Goal: Task Accomplishment & Management: Manage account settings

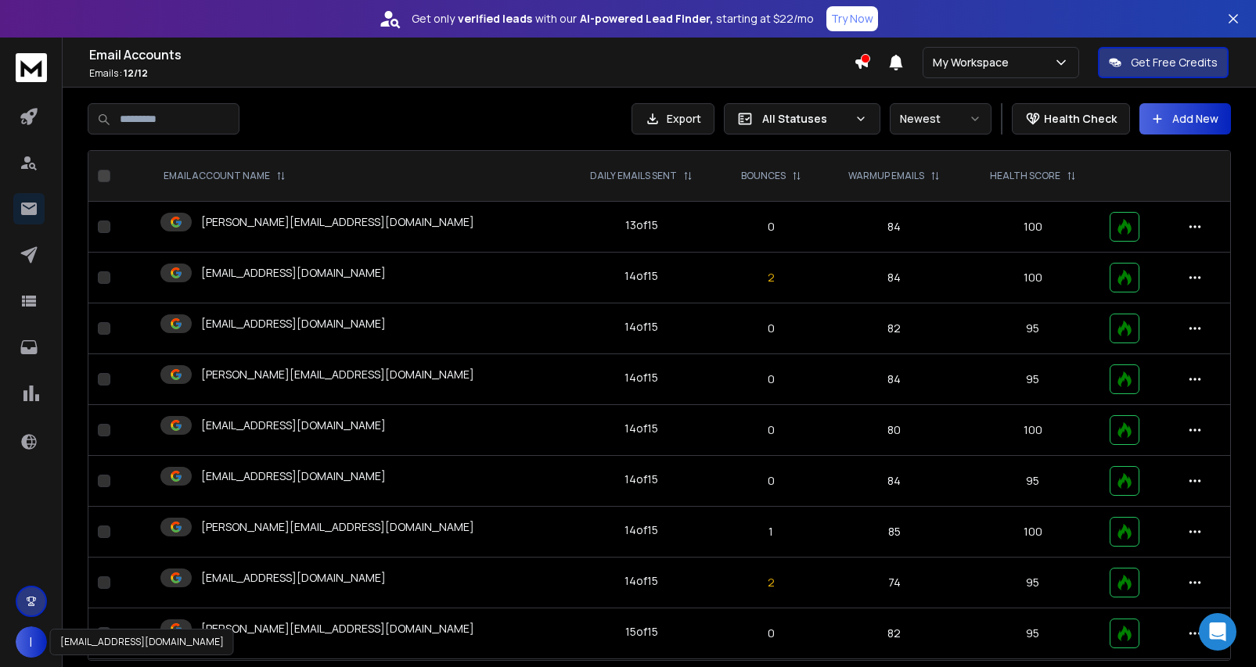
click at [28, 645] on span "I" at bounding box center [31, 642] width 31 height 31
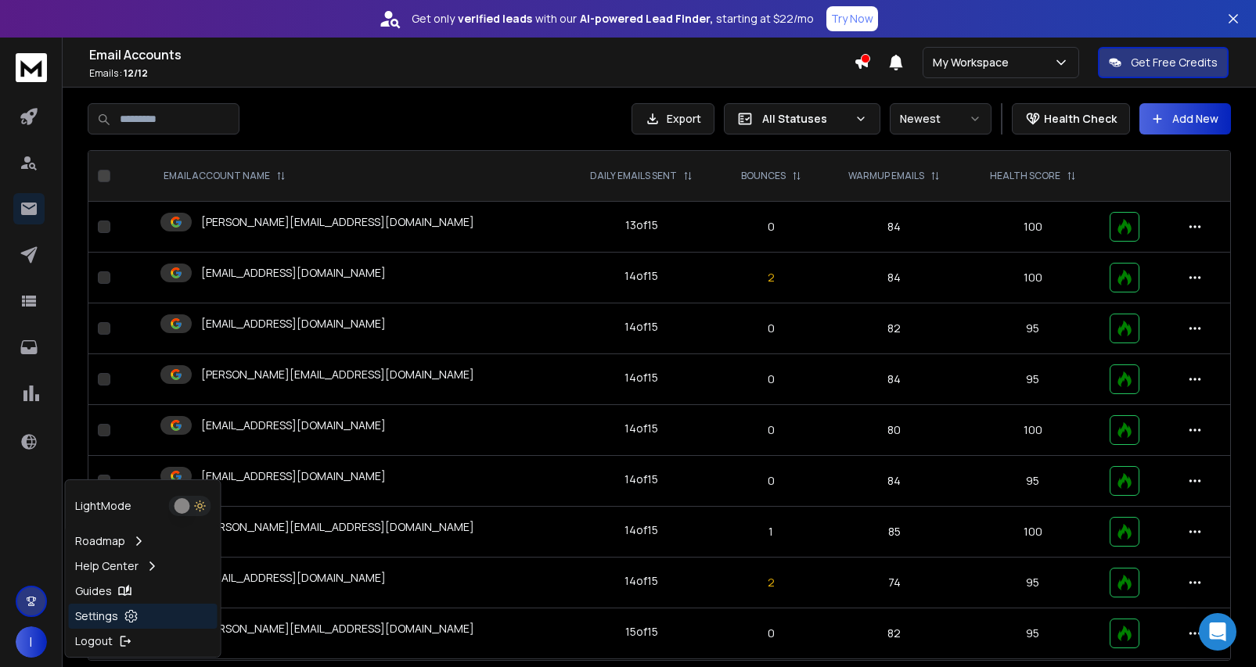
click at [113, 619] on p "Settings" at bounding box center [96, 617] width 43 height 16
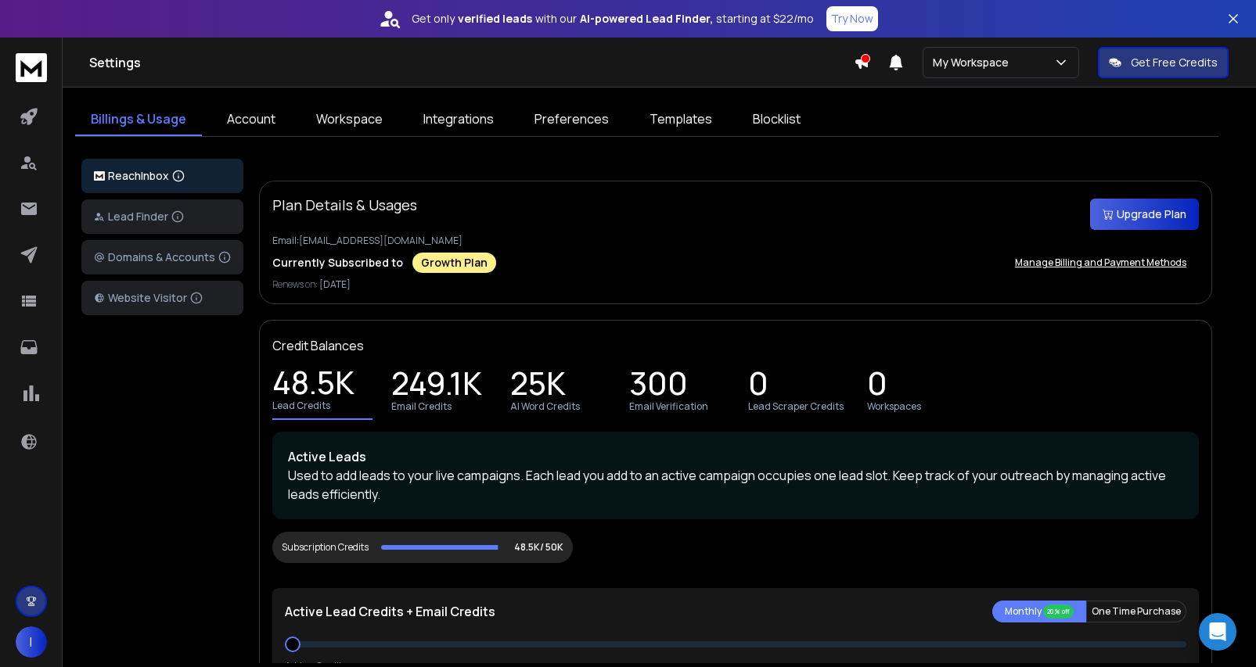
click at [239, 117] on link "Account" at bounding box center [251, 119] width 80 height 33
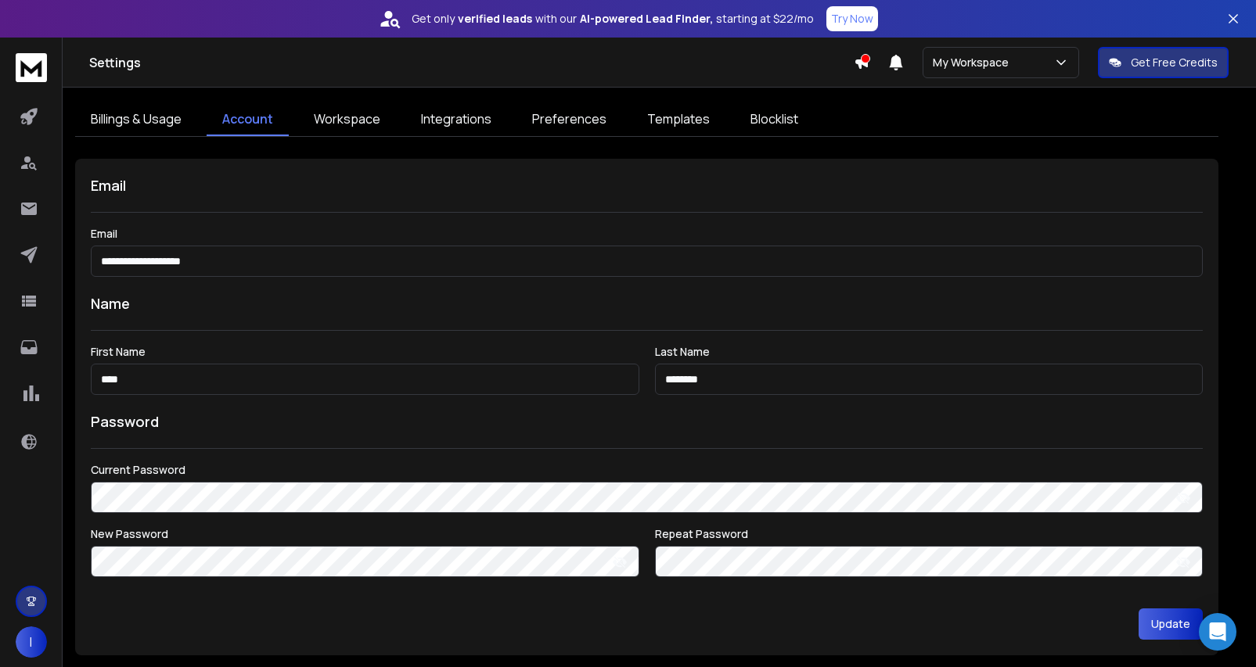
click at [1165, 631] on button "Update" at bounding box center [1171, 624] width 64 height 31
